Goal: Task Accomplishment & Management: Manage account settings

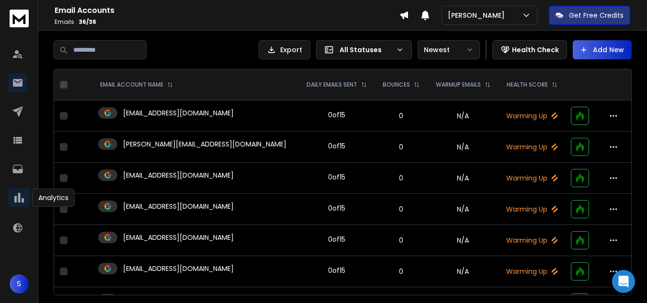
click at [16, 192] on icon at bounding box center [19, 198] width 14 height 14
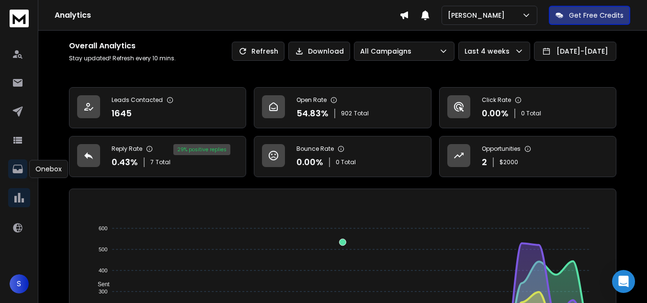
click at [13, 169] on icon at bounding box center [17, 168] width 11 height 11
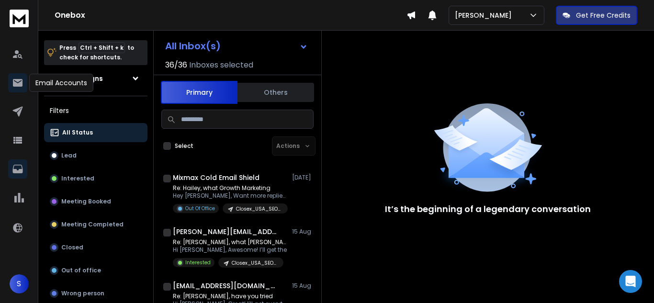
click at [13, 87] on icon at bounding box center [17, 82] width 11 height 11
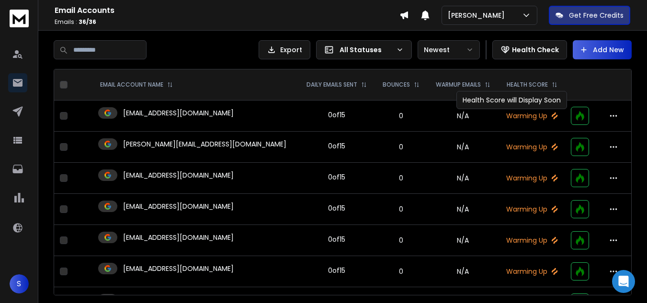
click at [504, 115] on p "Warming Up" at bounding box center [532, 116] width 56 height 10
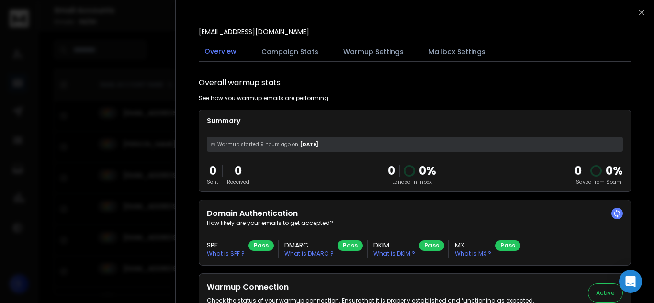
click at [295, 43] on button "Campaign Stats" at bounding box center [290, 51] width 68 height 21
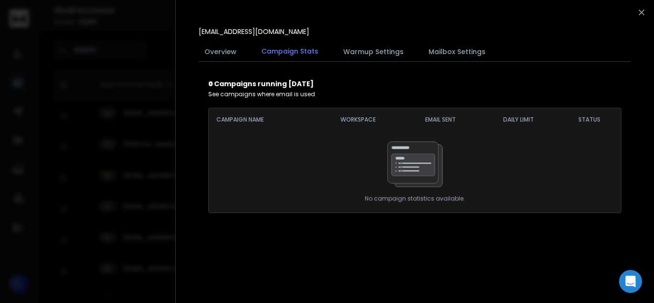
click at [363, 44] on button "Warmup Settings" at bounding box center [374, 51] width 72 height 21
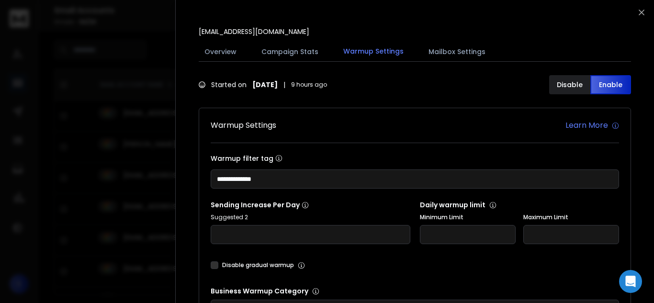
click at [447, 48] on button "Mailbox Settings" at bounding box center [457, 51] width 68 height 21
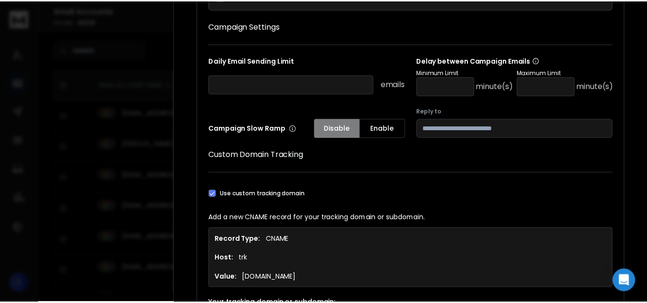
scroll to position [287, 0]
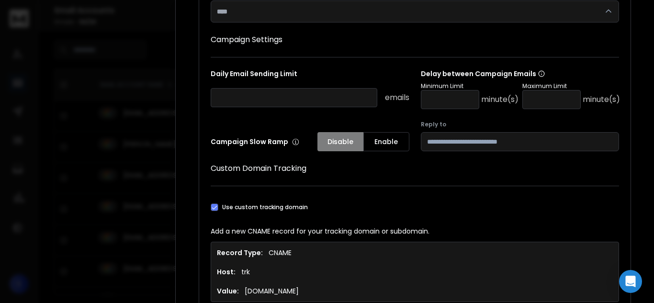
drag, startPoint x: 234, startPoint y: 99, endPoint x: 215, endPoint y: 98, distance: 19.2
click at [215, 98] on input "**" at bounding box center [294, 97] width 167 height 19
click at [137, 76] on div at bounding box center [327, 151] width 654 height 303
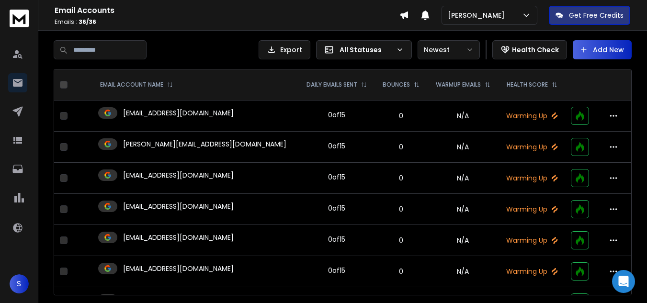
click at [63, 115] on button "button" at bounding box center [64, 116] width 8 height 8
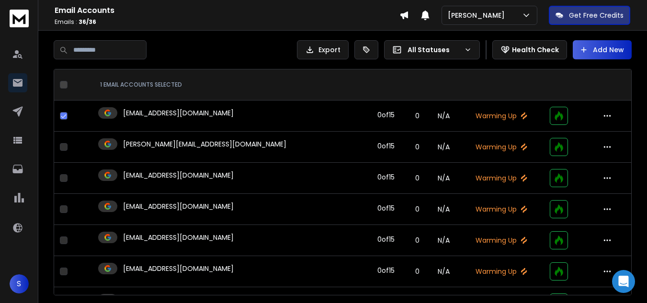
click at [66, 114] on button "button" at bounding box center [64, 116] width 8 height 8
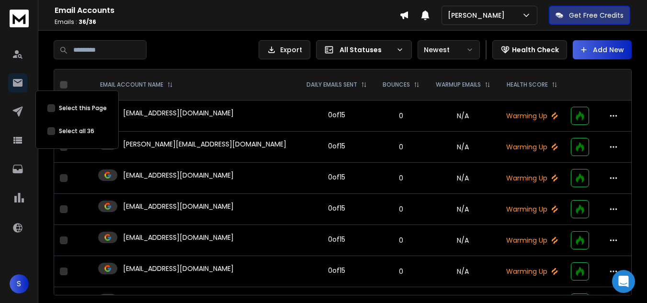
click at [50, 107] on button "Select this Page" at bounding box center [51, 108] width 8 height 8
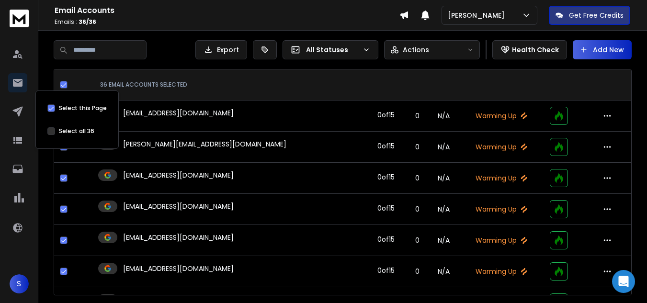
click at [50, 107] on button "Select this Page" at bounding box center [51, 108] width 8 height 8
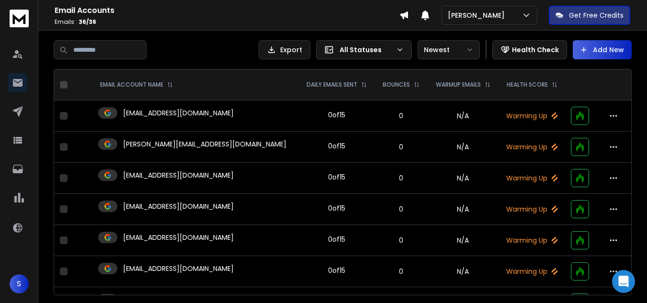
click at [63, 115] on button "button" at bounding box center [64, 116] width 8 height 8
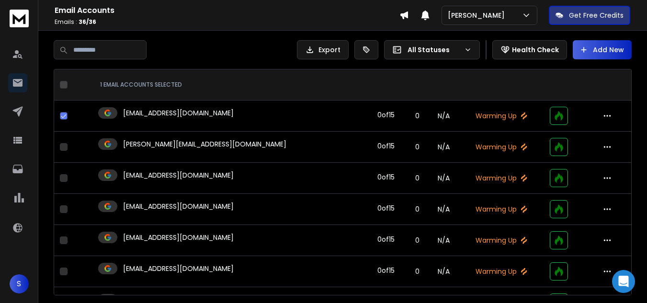
click at [63, 147] on button "button" at bounding box center [64, 147] width 8 height 8
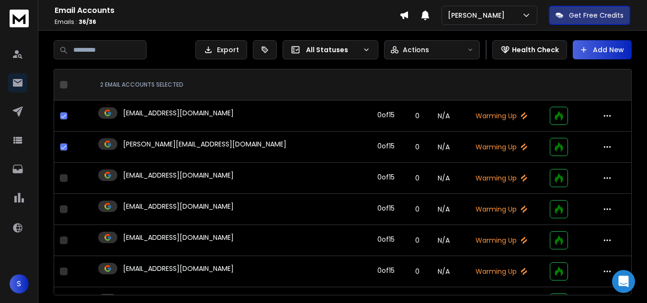
click at [64, 180] on button "button" at bounding box center [64, 178] width 8 height 8
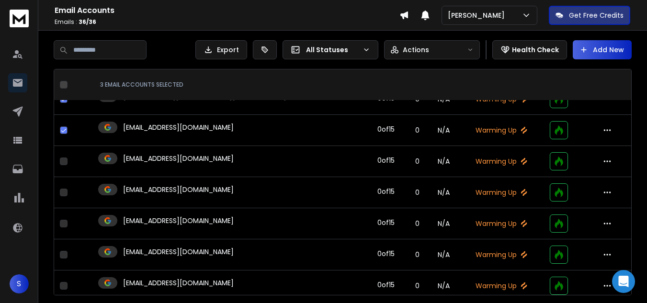
click at [66, 165] on button "button" at bounding box center [64, 162] width 8 height 8
click at [65, 194] on button "button" at bounding box center [64, 193] width 8 height 8
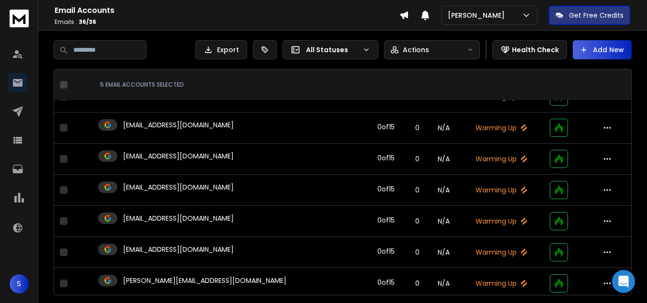
scroll to position [96, 0]
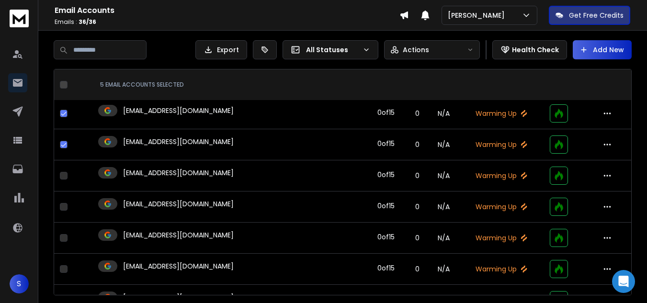
click at [65, 176] on button "button" at bounding box center [64, 176] width 8 height 8
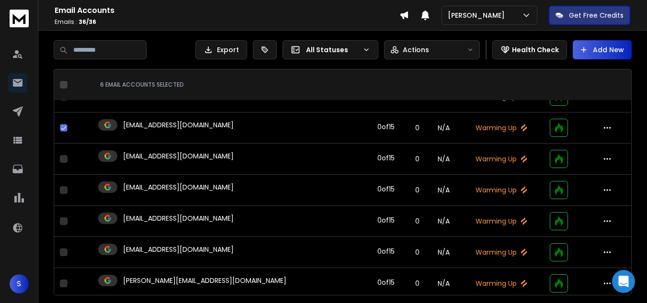
click at [65, 159] on button "button" at bounding box center [64, 159] width 8 height 8
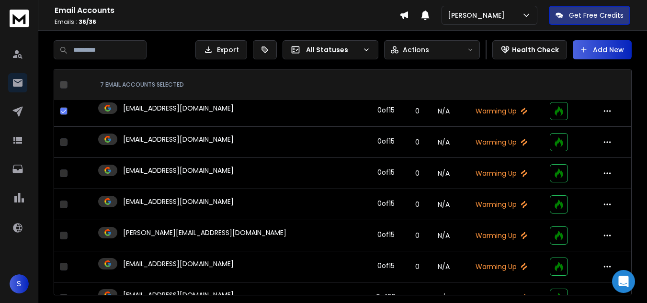
click at [62, 139] on button "button" at bounding box center [64, 142] width 8 height 8
click at [62, 171] on button "button" at bounding box center [64, 174] width 8 height 8
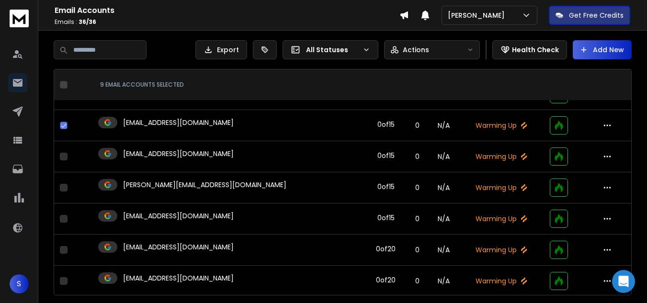
click at [65, 157] on button "button" at bounding box center [64, 157] width 8 height 8
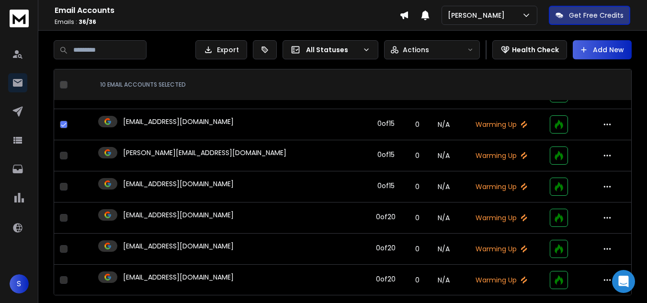
scroll to position [287, 0]
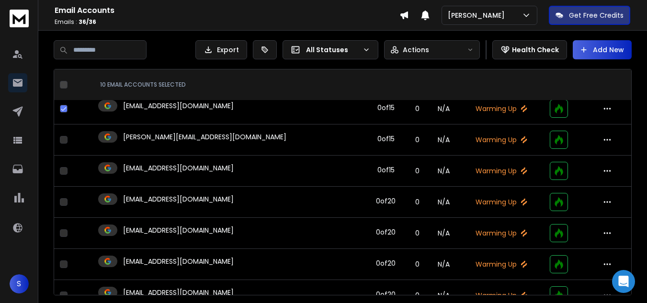
click at [68, 142] on div at bounding box center [76, 140] width 33 height 8
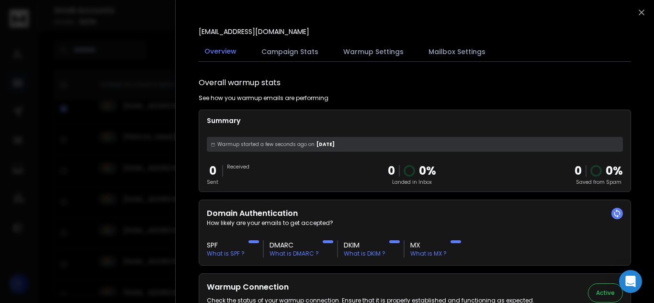
click at [66, 161] on div at bounding box center [327, 151] width 654 height 303
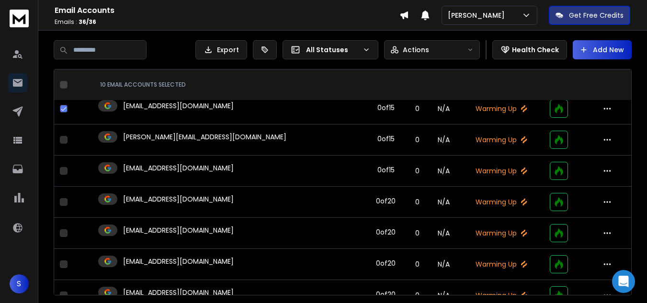
click at [63, 142] on button "button" at bounding box center [64, 140] width 8 height 8
click at [63, 168] on button "button" at bounding box center [64, 171] width 8 height 8
click at [63, 198] on button "button" at bounding box center [64, 202] width 8 height 8
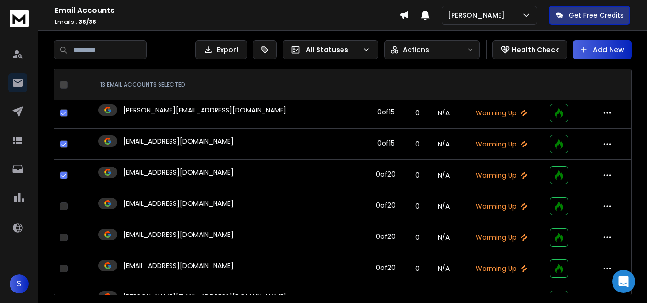
scroll to position [335, 0]
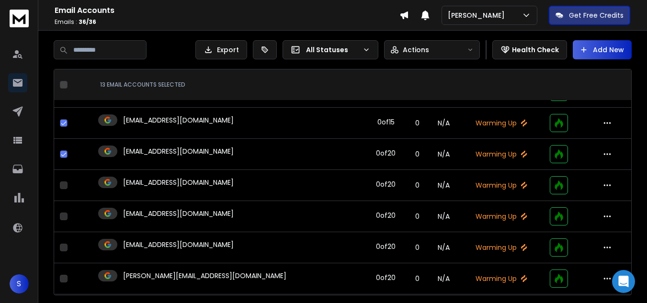
click at [63, 186] on button "button" at bounding box center [64, 186] width 8 height 8
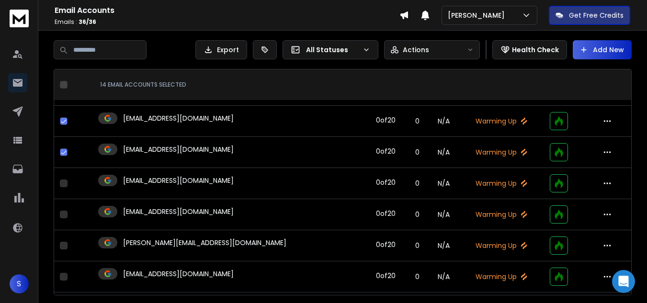
scroll to position [383, 0]
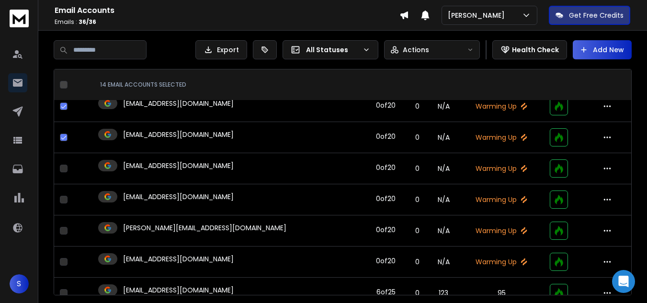
click at [64, 170] on button "button" at bounding box center [64, 169] width 8 height 8
click at [62, 197] on button "button" at bounding box center [64, 200] width 8 height 8
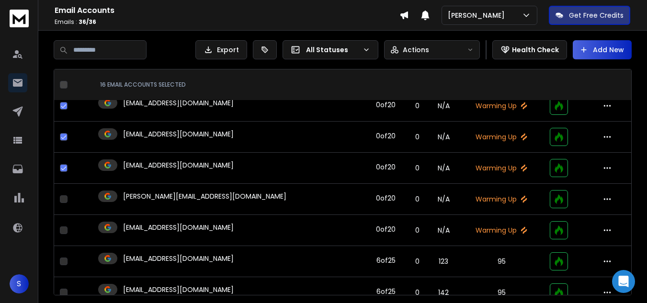
scroll to position [431, 0]
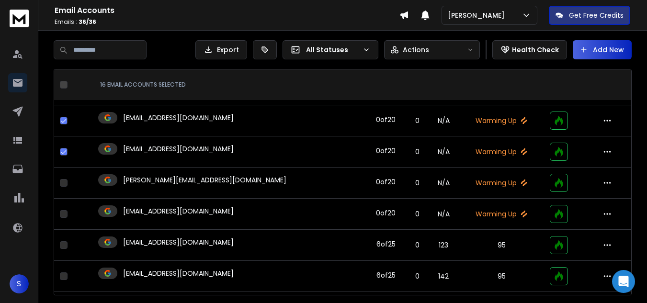
click at [67, 182] on button "button" at bounding box center [64, 183] width 8 height 8
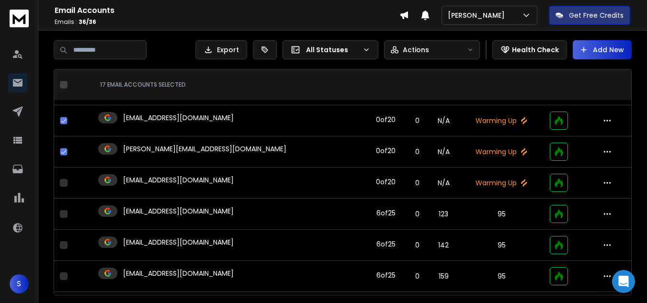
scroll to position [479, 0]
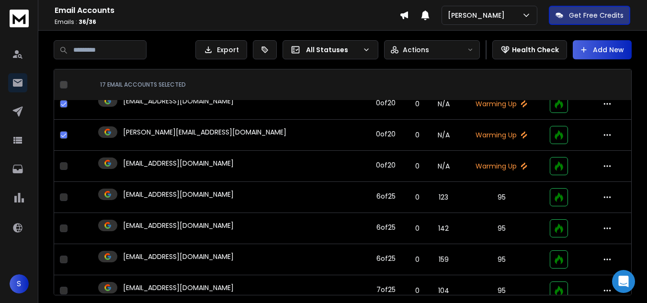
click at [65, 169] on button "button" at bounding box center [64, 166] width 8 height 8
click at [64, 196] on button "button" at bounding box center [64, 198] width 8 height 8
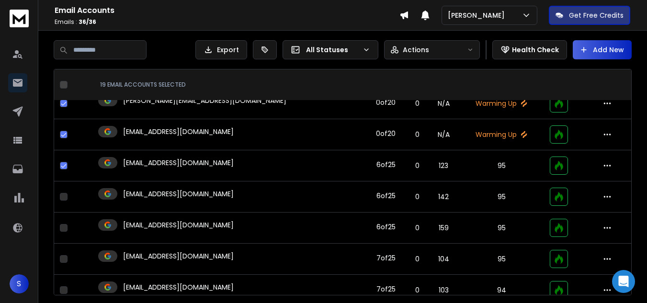
scroll to position [527, 0]
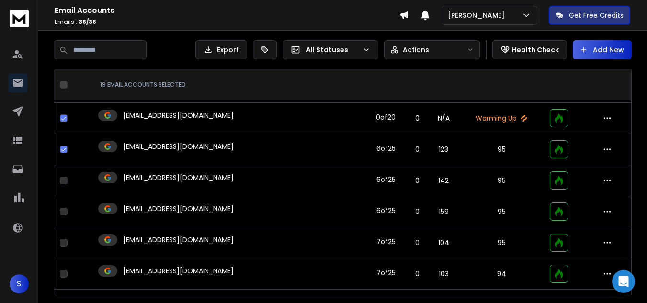
click at [61, 148] on button "button" at bounding box center [64, 150] width 8 height 8
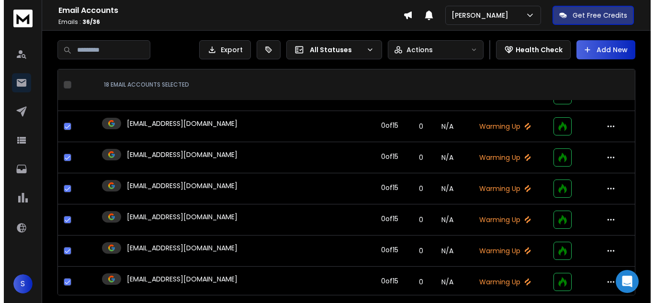
scroll to position [0, 0]
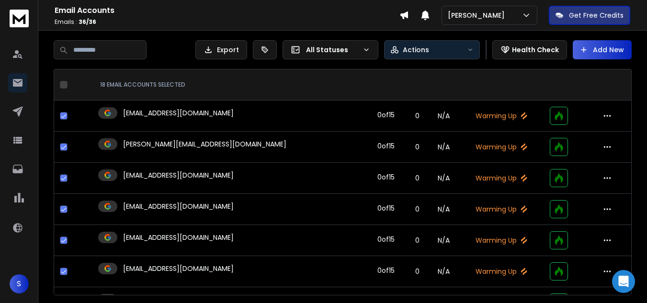
click at [459, 46] on div "Actions" at bounding box center [426, 50] width 73 height 10
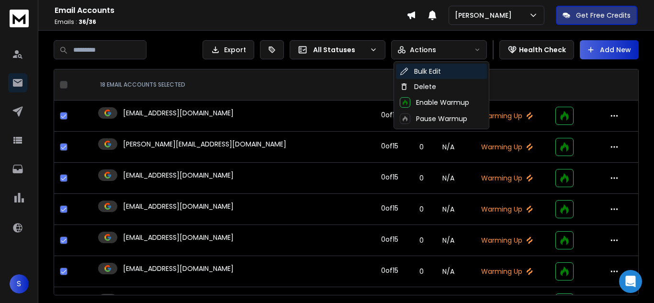
click at [441, 68] on div "Bulk Edit" at bounding box center [420, 72] width 41 height 10
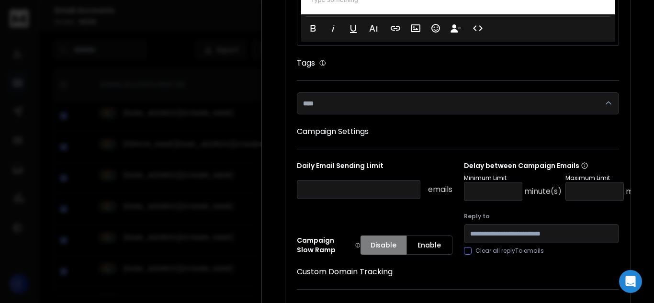
scroll to position [192, 0]
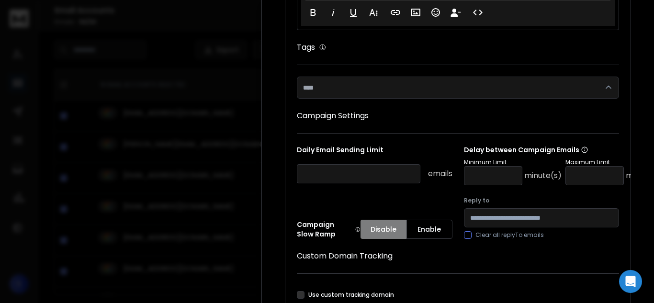
click at [336, 176] on input "number" at bounding box center [358, 173] width 123 height 19
type input "**"
click at [580, 179] on input "number" at bounding box center [595, 175] width 58 height 19
type input "**"
click at [505, 175] on input "number" at bounding box center [493, 175] width 58 height 19
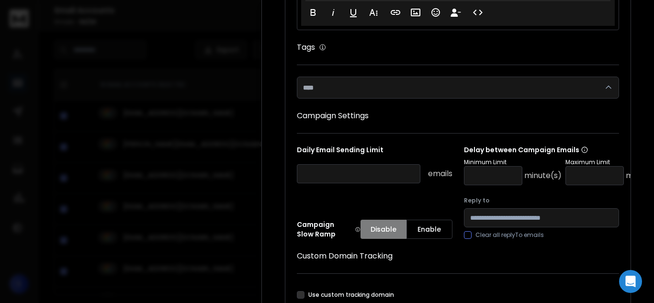
type input "*"
click at [413, 195] on div "Daily Email Sending Limit ** emails Delay between Campaign Emails Minimum Limit…" at bounding box center [458, 192] width 322 height 94
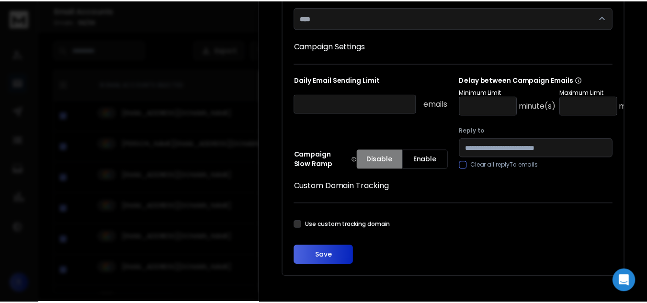
scroll to position [270, 0]
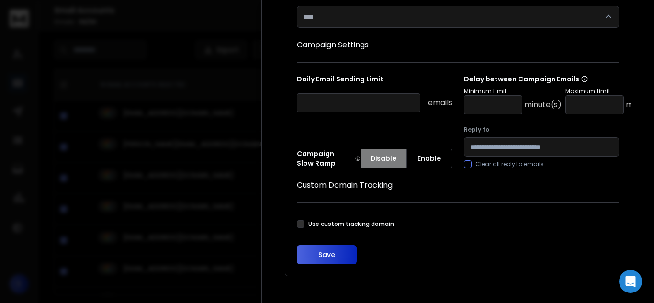
click at [320, 247] on button "Save" at bounding box center [327, 254] width 60 height 19
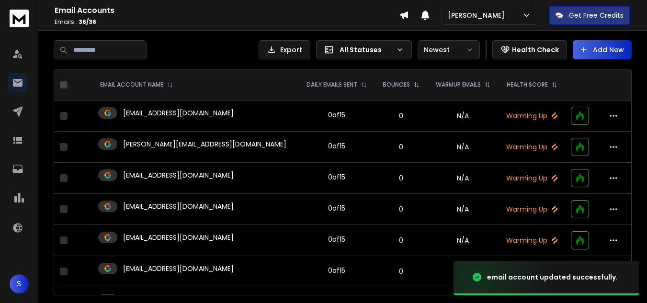
click at [64, 114] on button "button" at bounding box center [64, 116] width 8 height 8
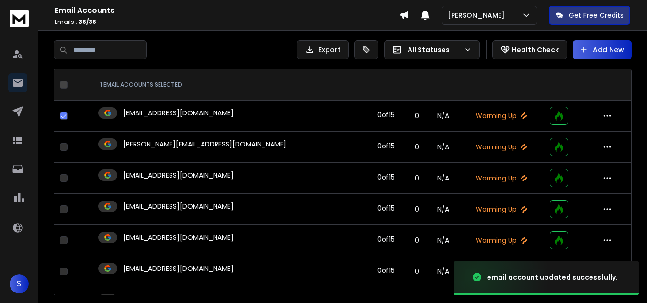
click at [65, 146] on button "button" at bounding box center [64, 147] width 8 height 8
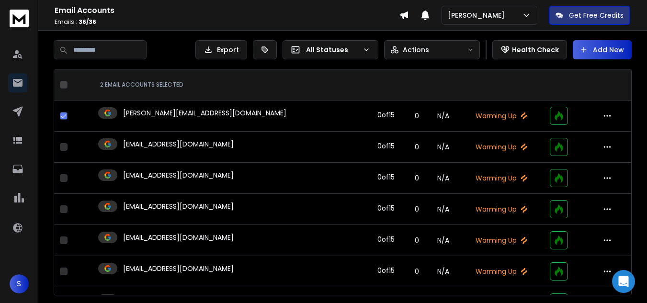
scroll to position [48, 0]
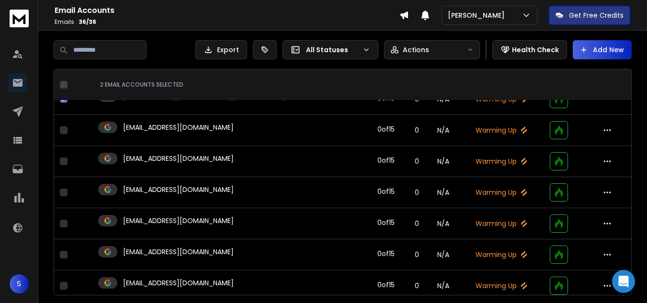
click at [64, 131] on button "button" at bounding box center [64, 130] width 8 height 8
click at [65, 158] on button "button" at bounding box center [64, 162] width 8 height 8
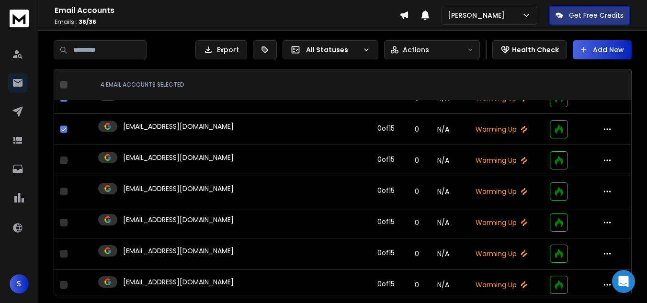
scroll to position [96, 0]
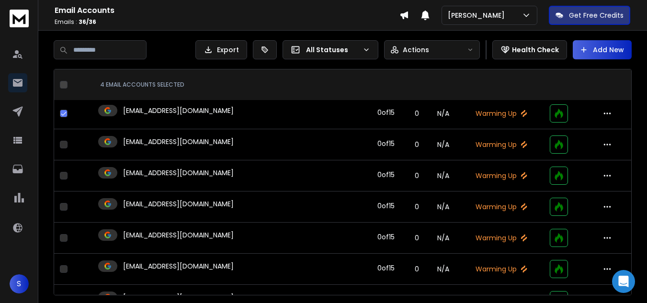
click at [64, 145] on button "button" at bounding box center [64, 145] width 8 height 8
click at [65, 174] on button "button" at bounding box center [64, 176] width 8 height 8
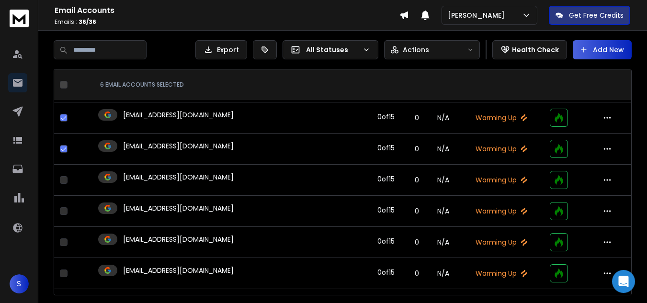
scroll to position [144, 0]
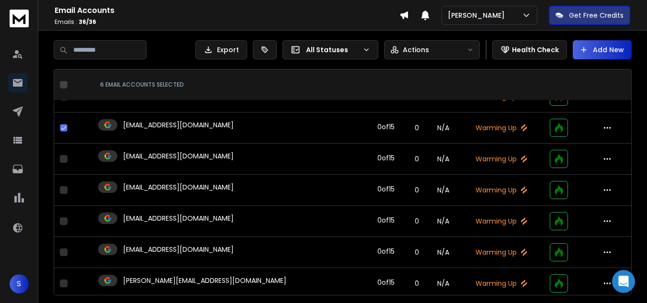
click at [64, 158] on button "button" at bounding box center [64, 159] width 8 height 8
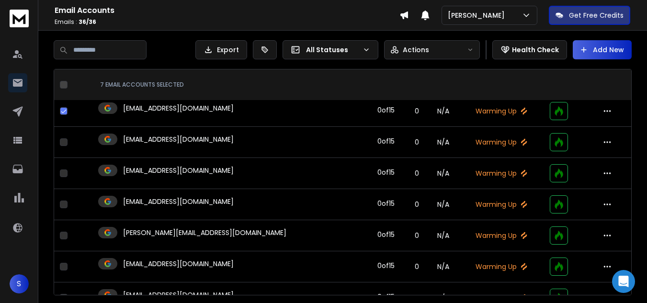
click at [62, 144] on button "button" at bounding box center [64, 142] width 8 height 8
click at [63, 169] on td at bounding box center [73, 173] width 38 height 31
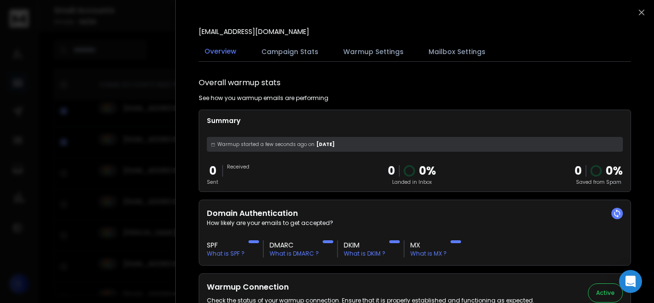
click at [67, 164] on div at bounding box center [327, 151] width 654 height 303
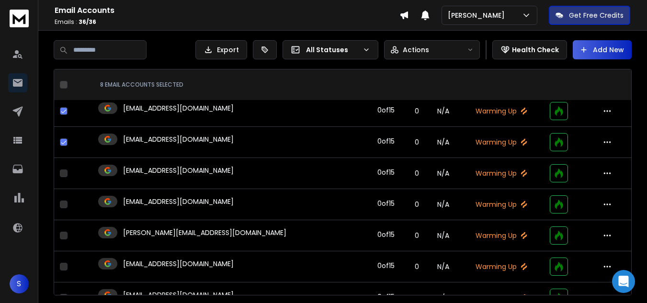
click at [63, 173] on button "button" at bounding box center [64, 174] width 8 height 8
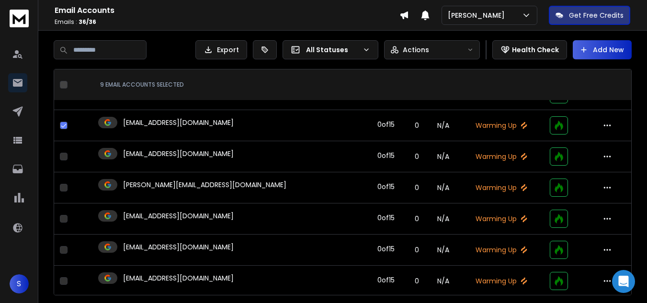
drag, startPoint x: 63, startPoint y: 156, endPoint x: 64, endPoint y: 164, distance: 8.2
click at [63, 156] on button "button" at bounding box center [64, 157] width 8 height 8
click at [61, 187] on button "button" at bounding box center [64, 188] width 8 height 8
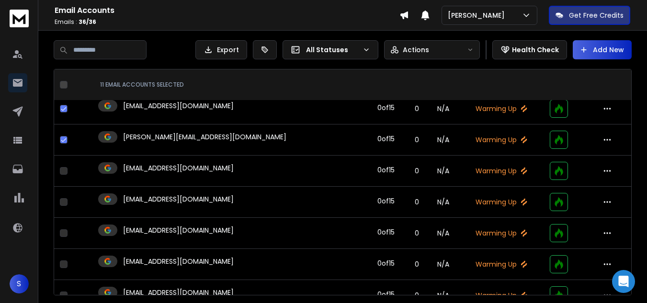
click at [63, 170] on button "button" at bounding box center [64, 171] width 8 height 8
click at [64, 200] on button "button" at bounding box center [64, 202] width 8 height 8
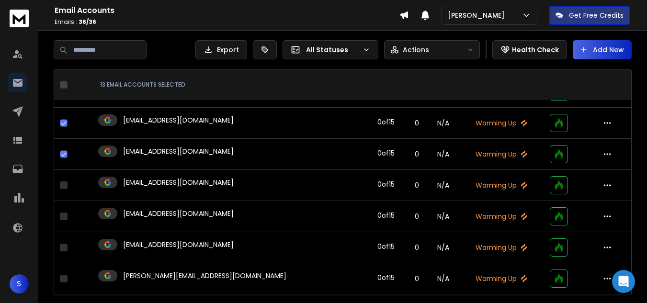
click at [66, 184] on button "button" at bounding box center [64, 186] width 8 height 8
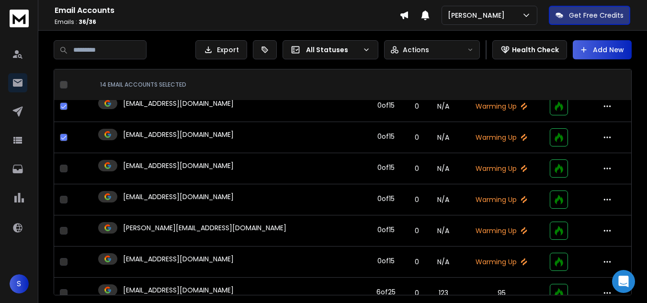
click at [65, 169] on button "button" at bounding box center [64, 169] width 8 height 8
click at [62, 200] on button "button" at bounding box center [64, 200] width 8 height 8
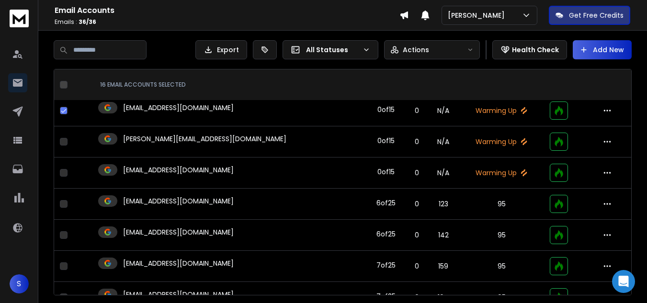
scroll to position [479, 0]
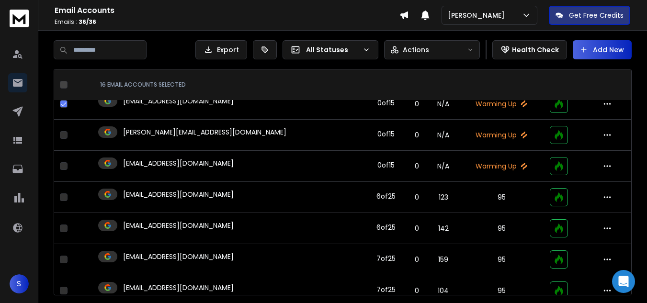
click at [63, 165] on button "button" at bounding box center [64, 166] width 8 height 8
click at [61, 137] on button "button" at bounding box center [64, 135] width 8 height 8
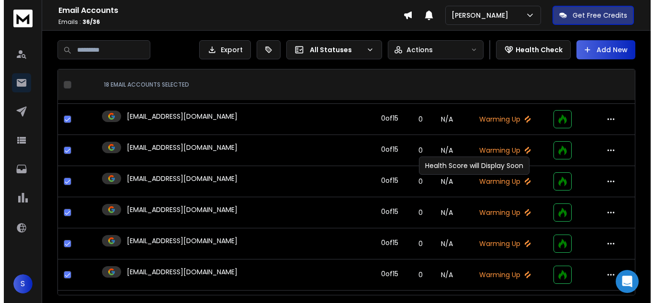
scroll to position [0, 0]
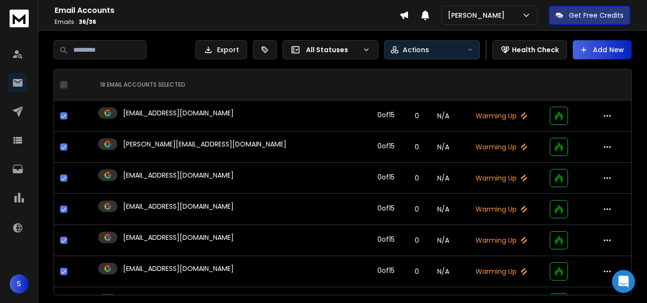
click at [424, 44] on button "Actions" at bounding box center [432, 49] width 96 height 19
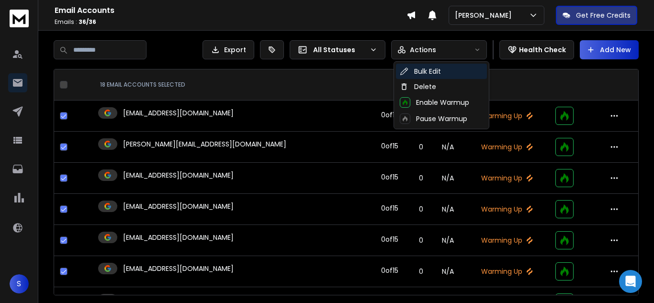
click at [432, 67] on div "Bulk Edit" at bounding box center [420, 72] width 41 height 10
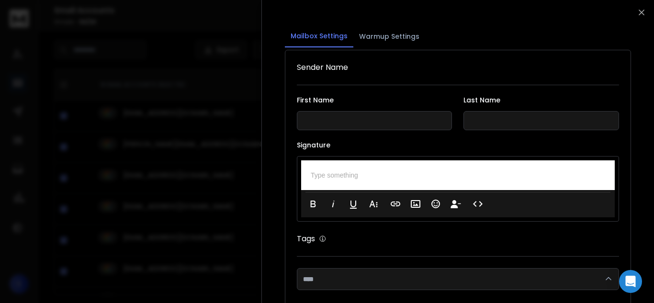
click at [386, 37] on button "Warmup Settings" at bounding box center [390, 36] width 72 height 21
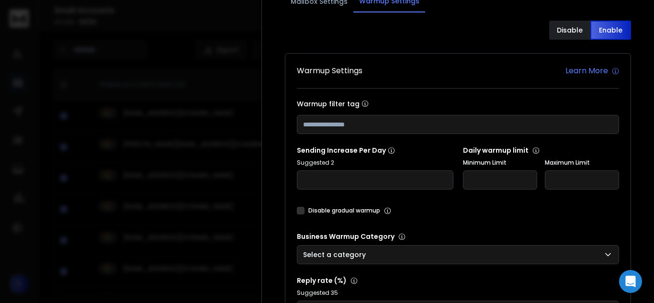
scroll to position [96, 0]
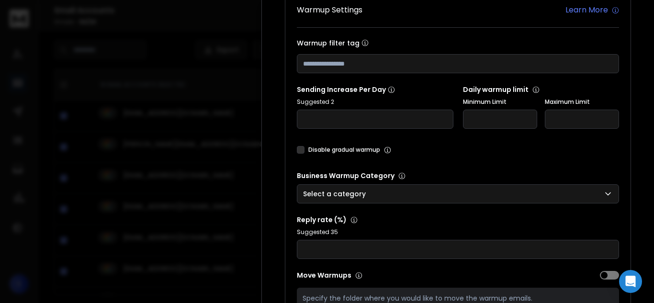
click at [352, 119] on input "number" at bounding box center [375, 119] width 156 height 19
type input "*"
click at [565, 119] on input "number" at bounding box center [582, 119] width 74 height 19
type input "**"
click at [508, 116] on input "number" at bounding box center [500, 119] width 74 height 19
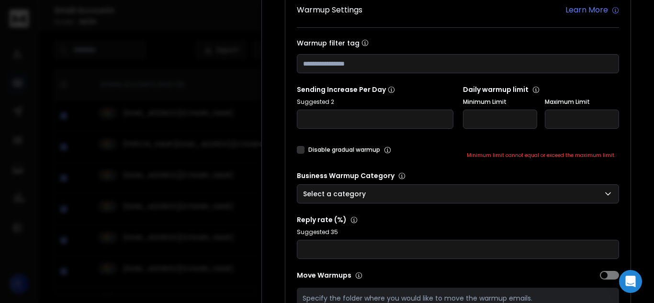
click at [509, 120] on input "**" at bounding box center [500, 119] width 74 height 19
type input "**"
click at [569, 123] on input "**" at bounding box center [582, 119] width 74 height 19
type input "**"
click at [558, 147] on div "Disable gradual warmup" at bounding box center [458, 149] width 322 height 19
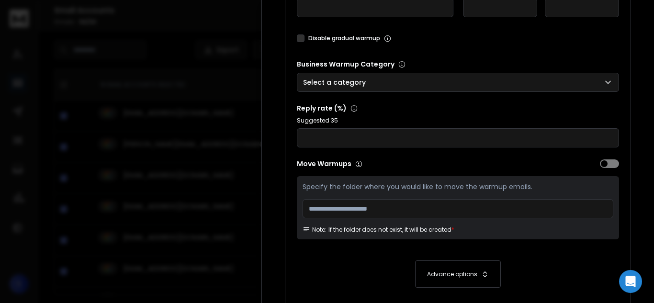
scroll to position [192, 0]
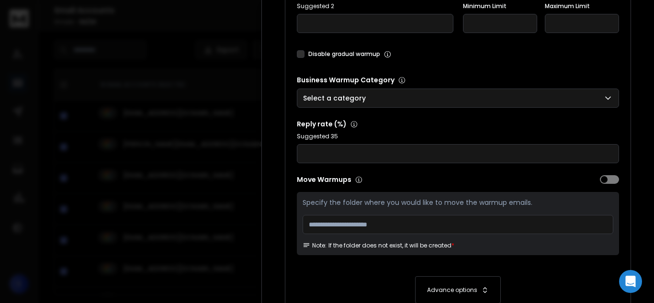
click at [341, 158] on input "number" at bounding box center [458, 153] width 322 height 19
type input "**"
click at [417, 124] on p "Reply rate (%)" at bounding box center [458, 124] width 322 height 10
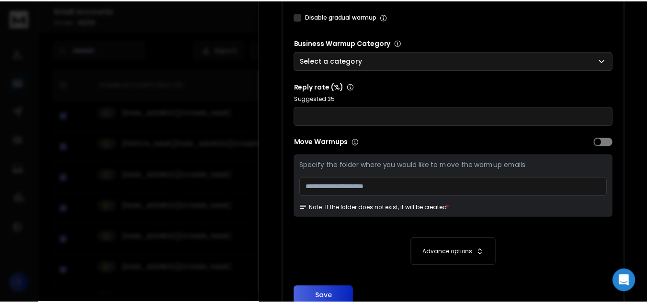
scroll to position [271, 0]
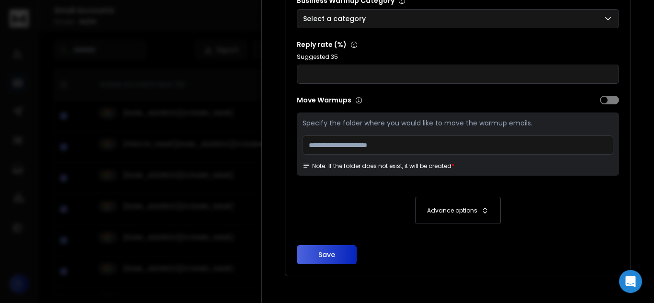
click at [326, 252] on button "Save" at bounding box center [327, 254] width 60 height 19
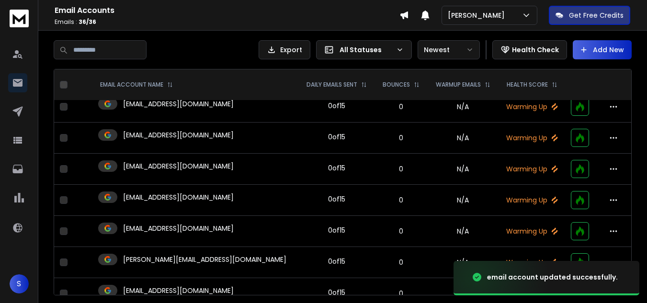
scroll to position [192, 0]
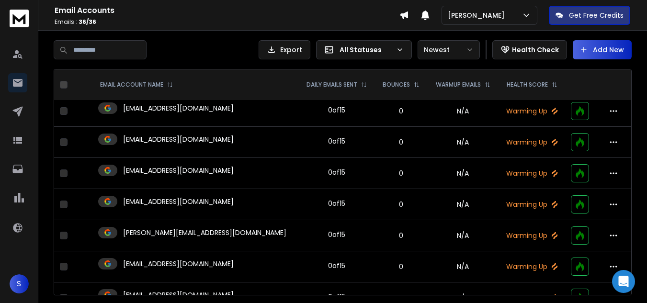
click at [298, 197] on td "0 of 15" at bounding box center [336, 201] width 77 height 25
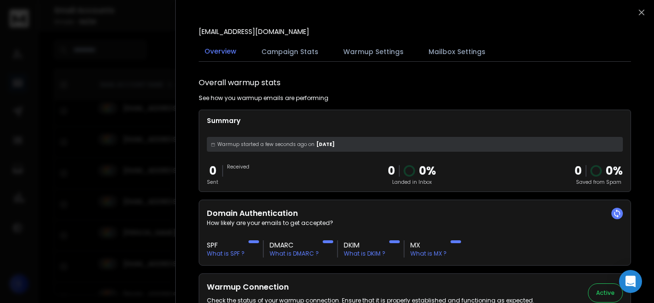
click at [114, 191] on div at bounding box center [327, 151] width 654 height 303
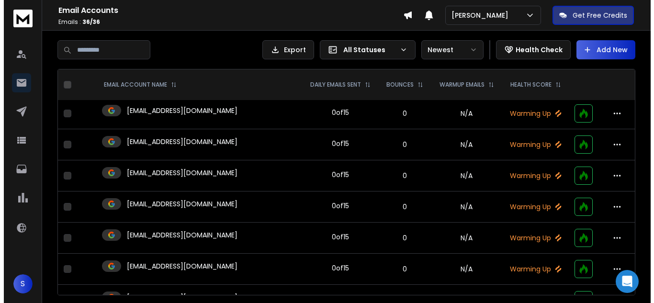
scroll to position [144, 0]
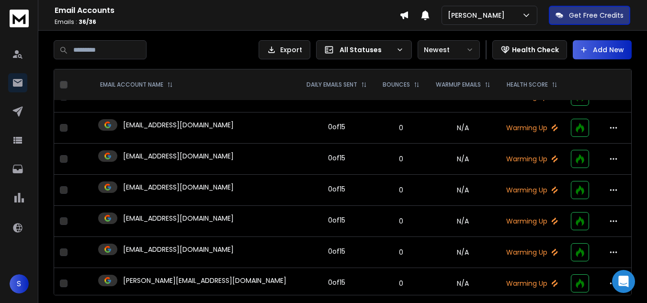
click at [304, 222] on td "0 of 15" at bounding box center [336, 218] width 77 height 25
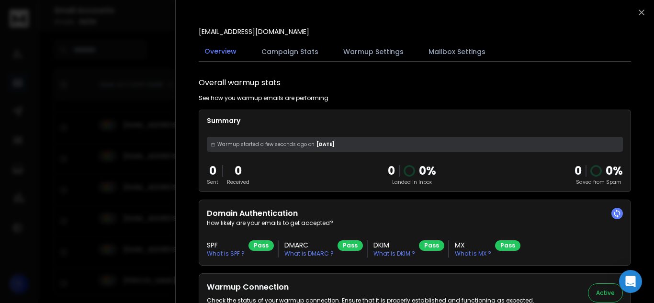
click at [385, 51] on button "Warmup Settings" at bounding box center [374, 51] width 72 height 21
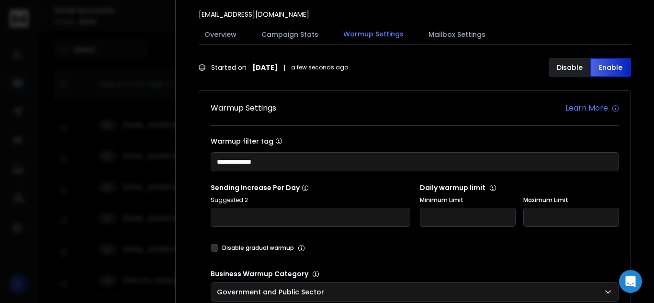
scroll to position [0, 0]
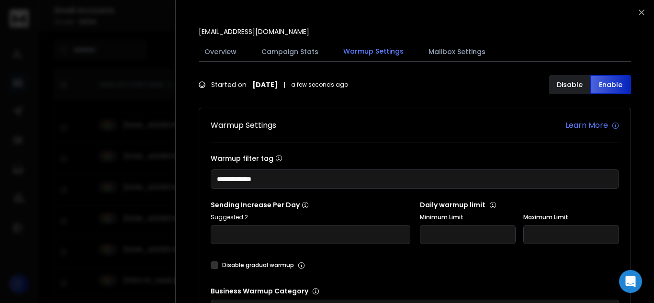
click at [449, 46] on button "Mailbox Settings" at bounding box center [457, 51] width 68 height 21
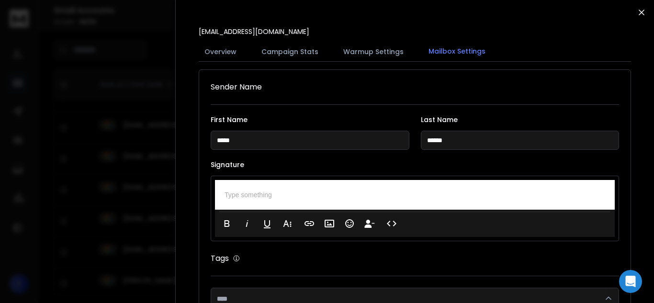
click at [613, 8] on icon "button" at bounding box center [642, 13] width 10 height 10
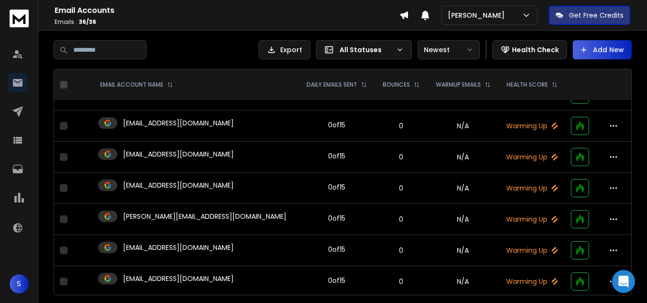
scroll to position [144, 0]
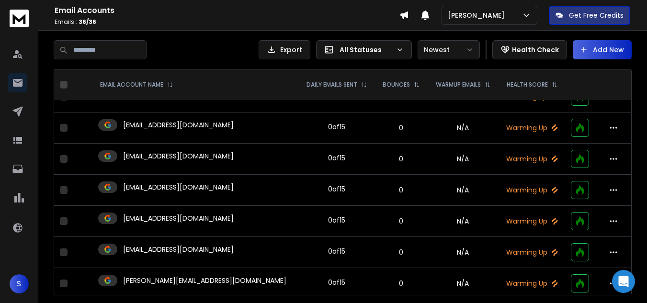
click at [172, 82] on icon at bounding box center [170, 85] width 6 height 6
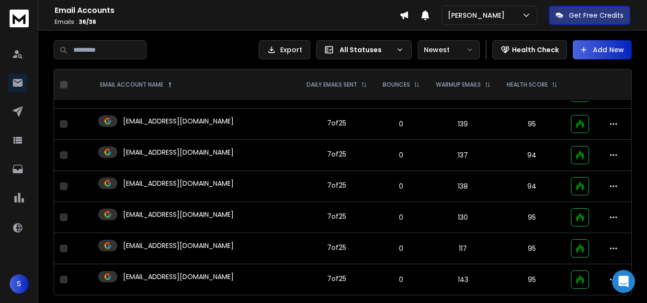
scroll to position [934, 0]
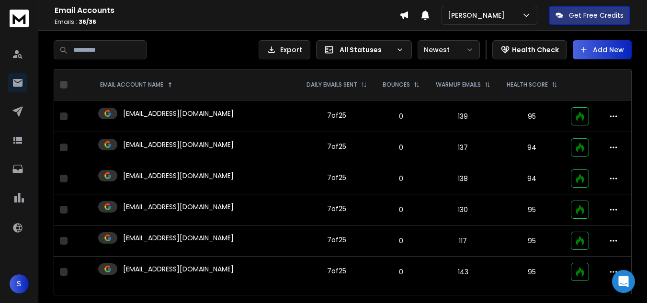
click at [171, 83] on icon at bounding box center [170, 84] width 2 height 5
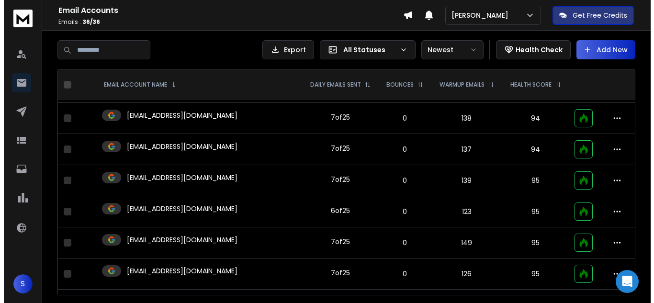
scroll to position [0, 0]
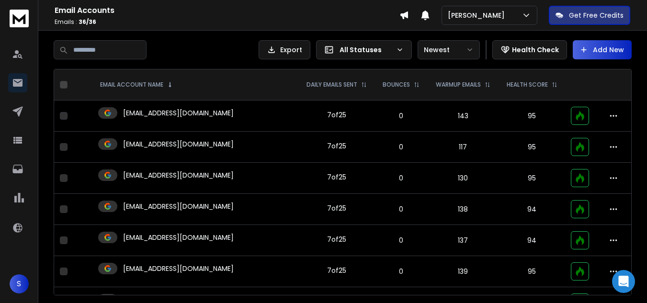
click at [384, 44] on div "All Statuses" at bounding box center [364, 49] width 96 height 19
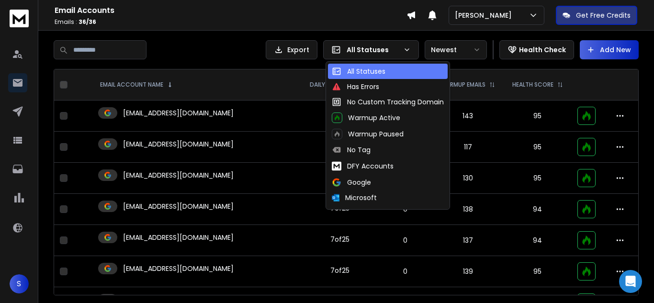
click at [392, 43] on div "All Statuses" at bounding box center [371, 49] width 96 height 19
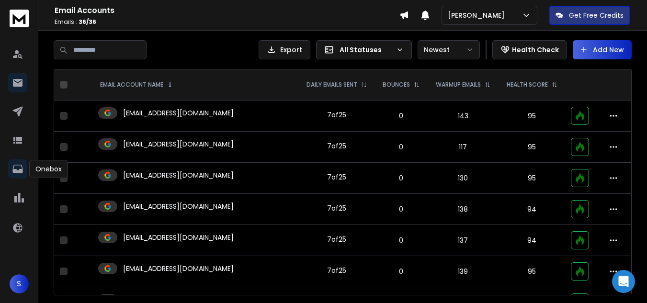
click at [21, 165] on icon at bounding box center [17, 168] width 11 height 11
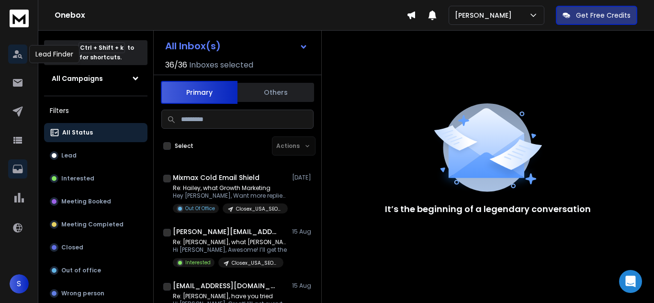
click at [16, 57] on icon at bounding box center [18, 56] width 10 height 5
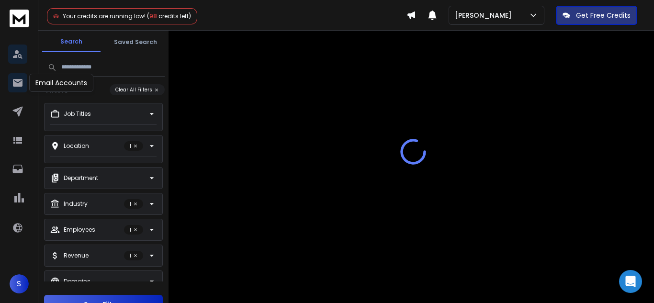
click at [18, 82] on icon at bounding box center [17, 82] width 11 height 11
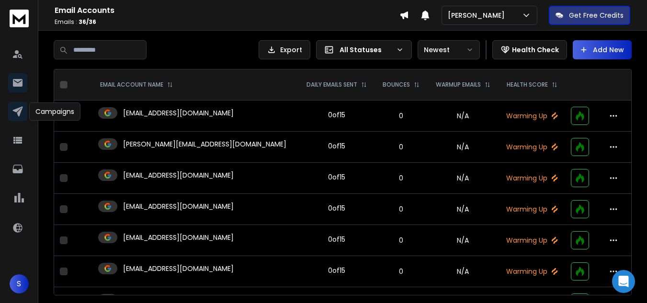
click at [24, 107] on link at bounding box center [17, 111] width 19 height 19
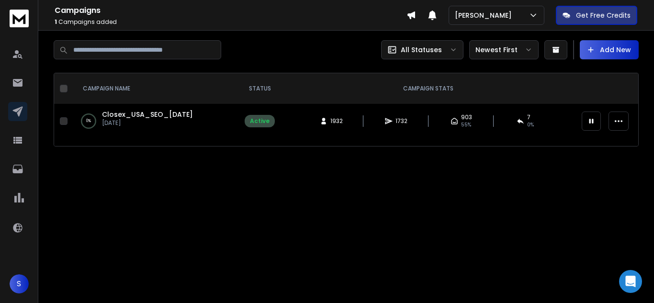
click at [218, 119] on div "0 % Closex_USA_SEO_[DATE] [DATE]" at bounding box center [155, 121] width 148 height 23
